Goal: Task Accomplishment & Management: Use online tool/utility

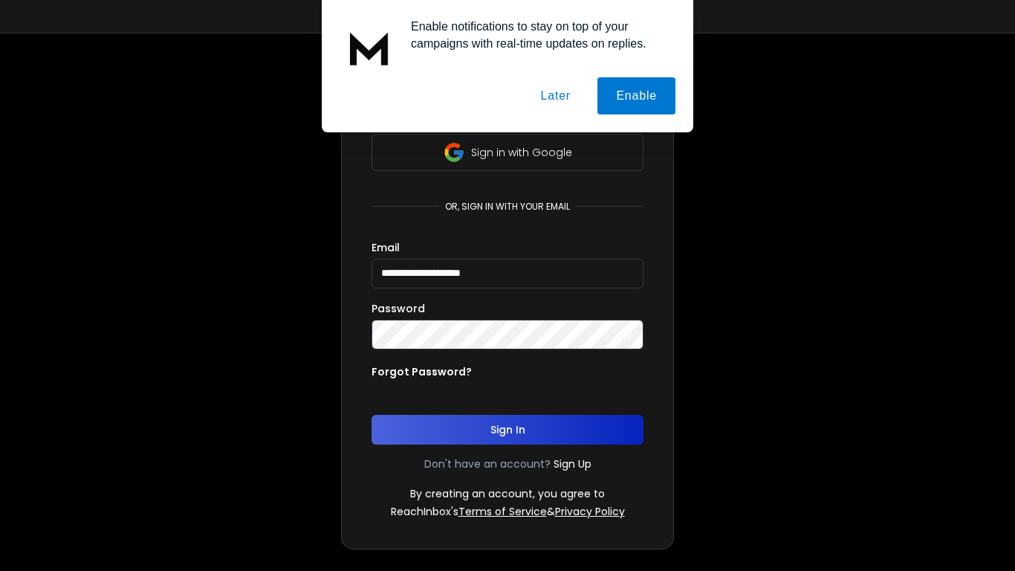
type input "**********"
click at [507, 429] on button "Sign In" at bounding box center [508, 430] width 272 height 30
